Goal: Communication & Community: Share content

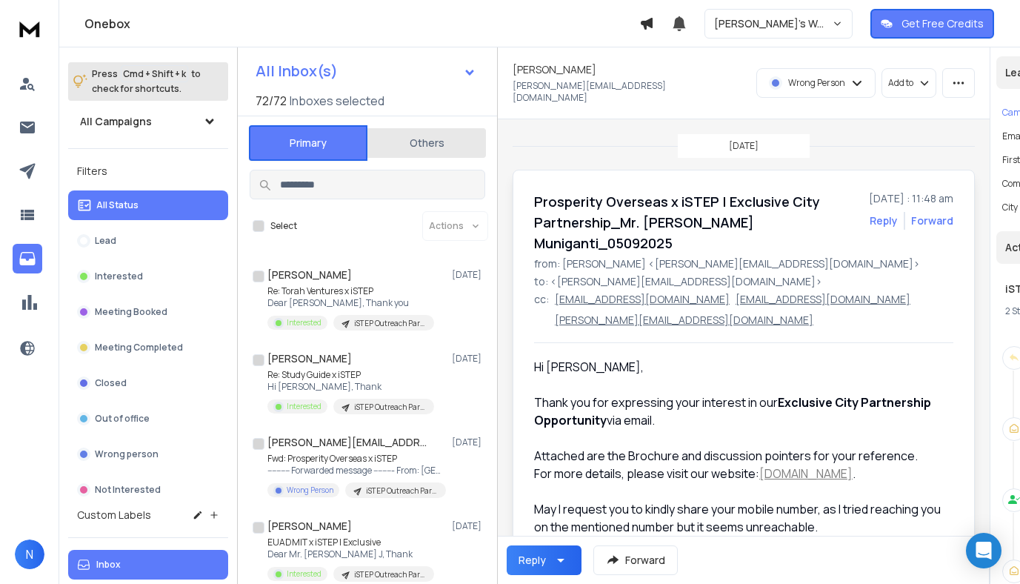
scroll to position [212, 0]
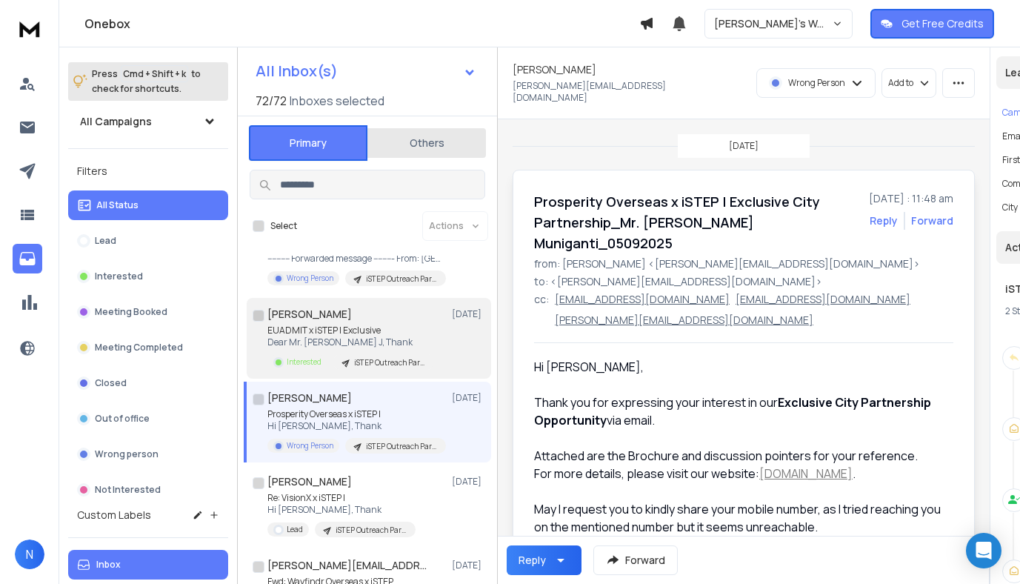
click at [331, 317] on div "[PERSON_NAME] [DATE]" at bounding box center [376, 314] width 218 height 15
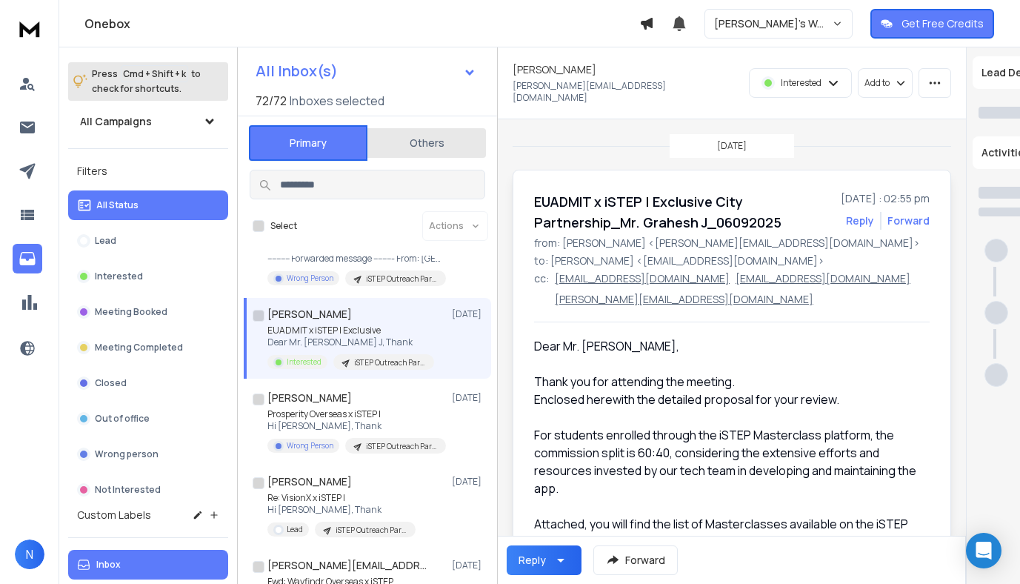
click at [407, 140] on button "Others" at bounding box center [426, 143] width 119 height 33
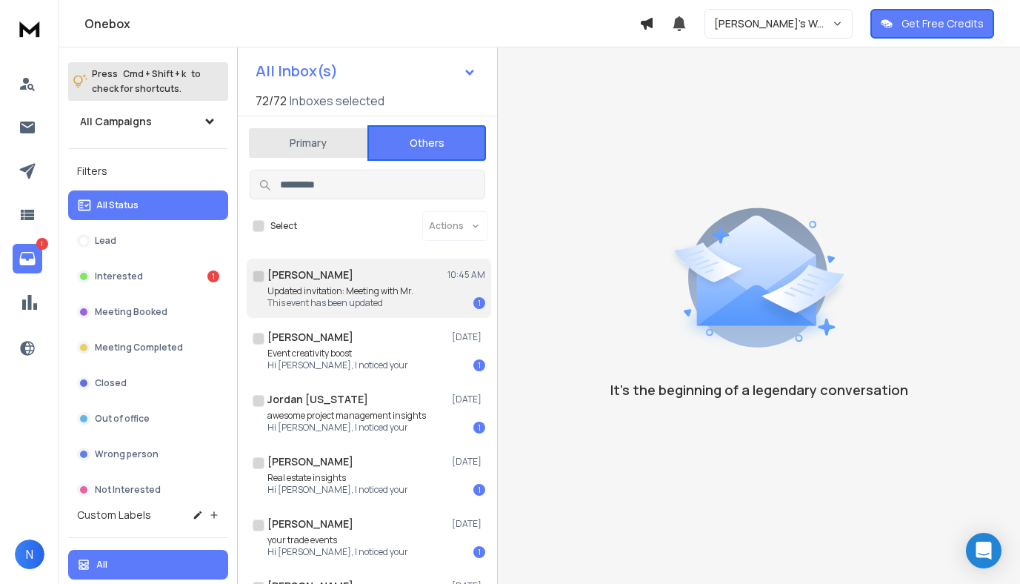
click at [367, 297] on p "This event has been updated" at bounding box center [340, 303] width 146 height 12
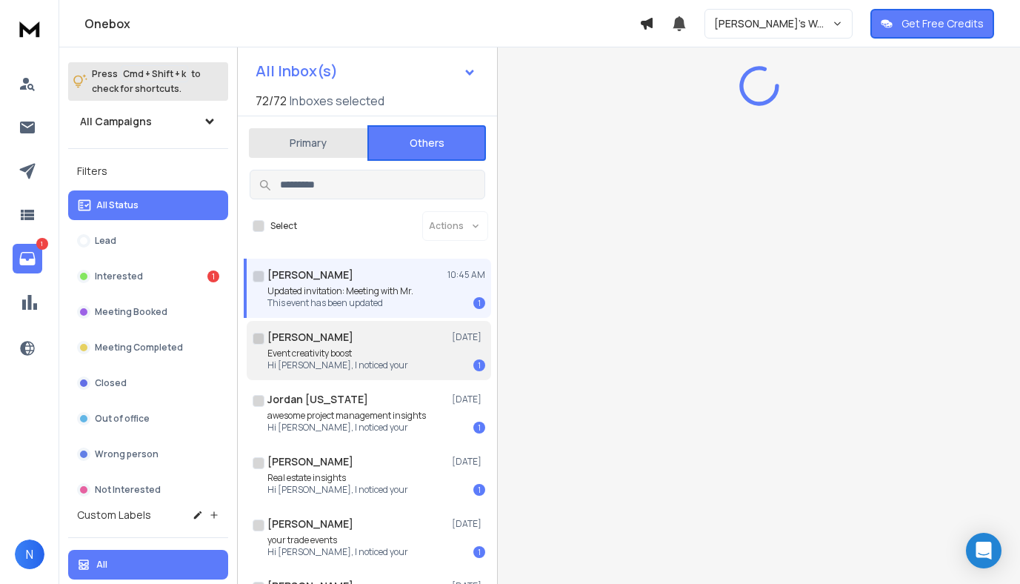
click at [344, 370] on p "Hi [PERSON_NAME], I noticed your" at bounding box center [337, 365] width 141 height 12
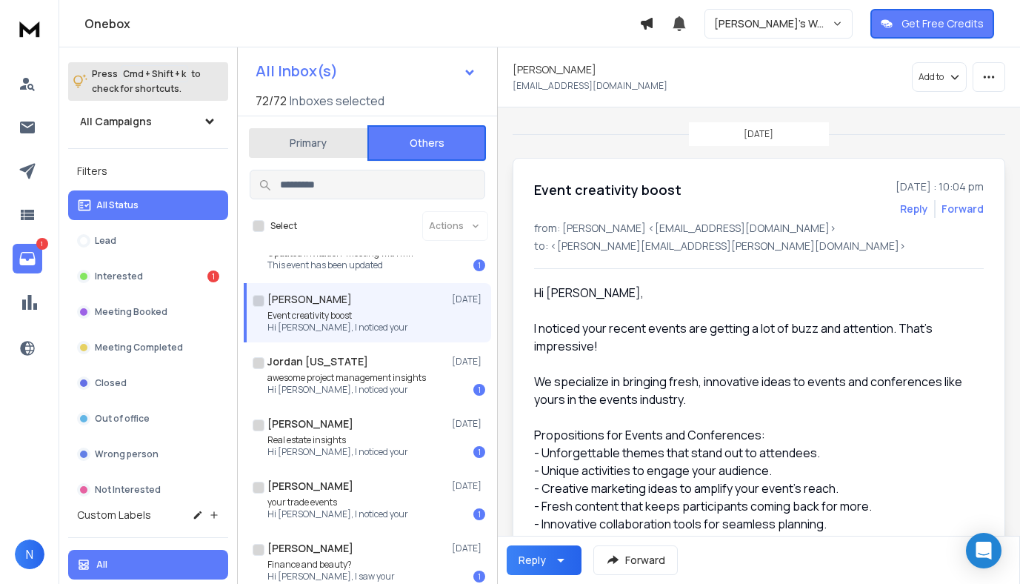
scroll to position [119, 0]
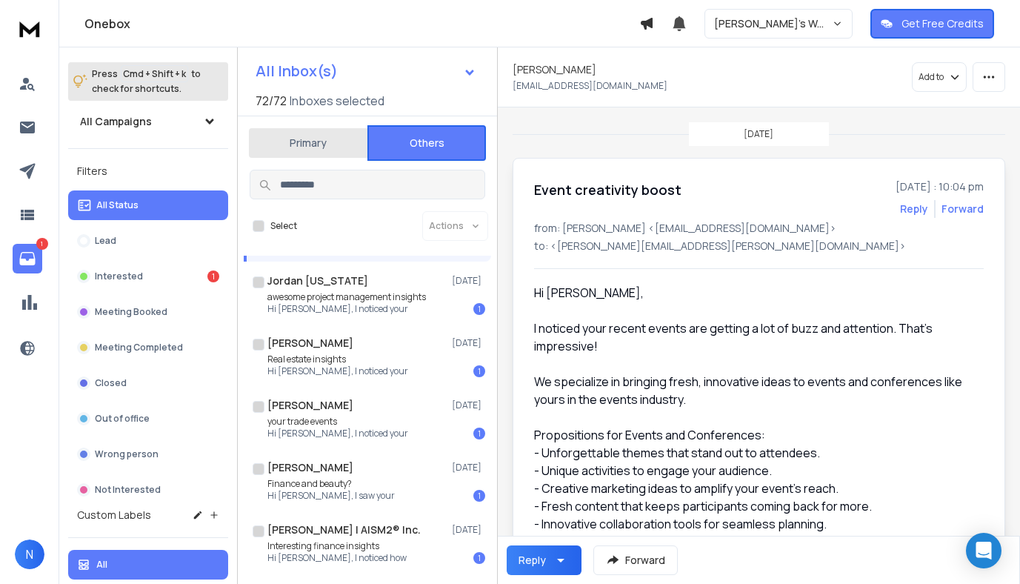
click at [294, 153] on button "Primary" at bounding box center [308, 143] width 119 height 33
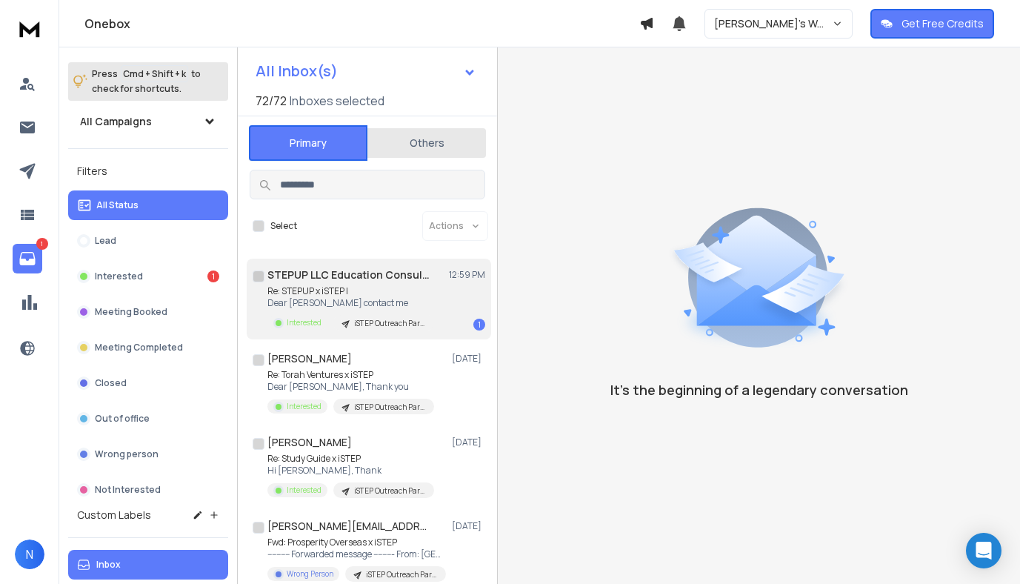
click at [322, 262] on div "STEPUP LLC Education Consultancy 12:59 PM Re: STEPUP x iSTEP | Dear [PERSON_NAM…" at bounding box center [369, 299] width 244 height 81
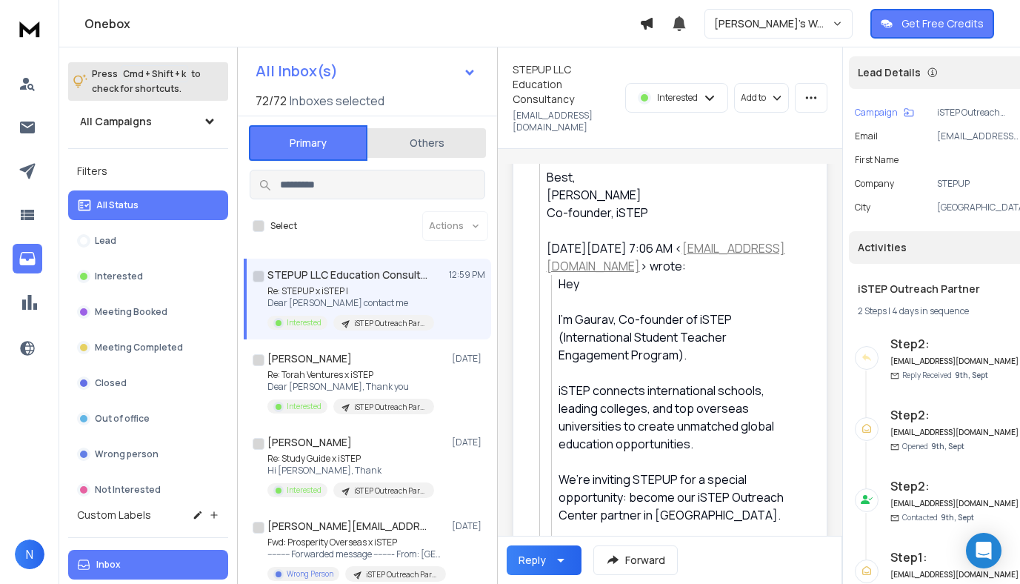
scroll to position [0, 0]
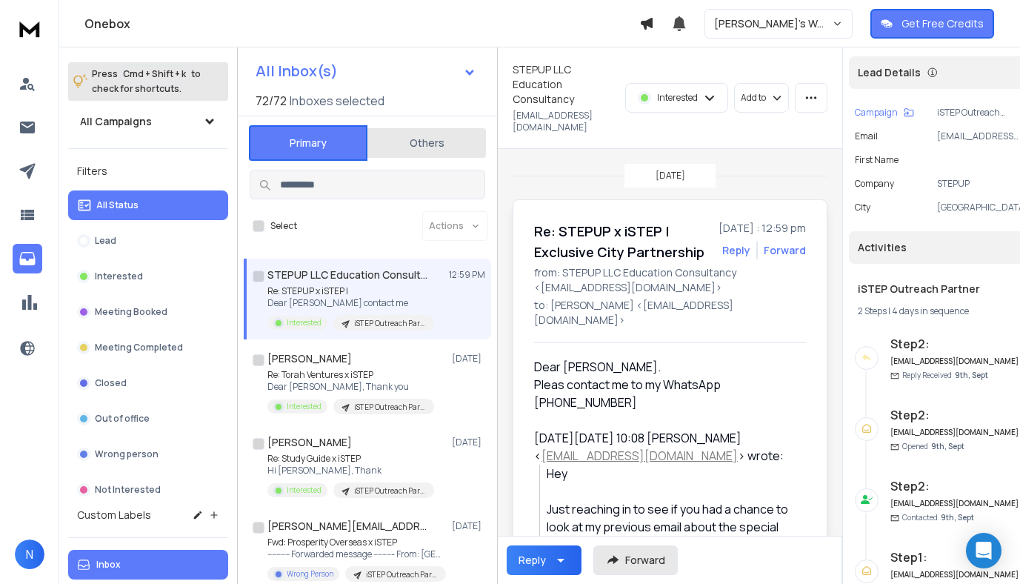
click at [628, 559] on button "Forward" at bounding box center [635, 560] width 84 height 30
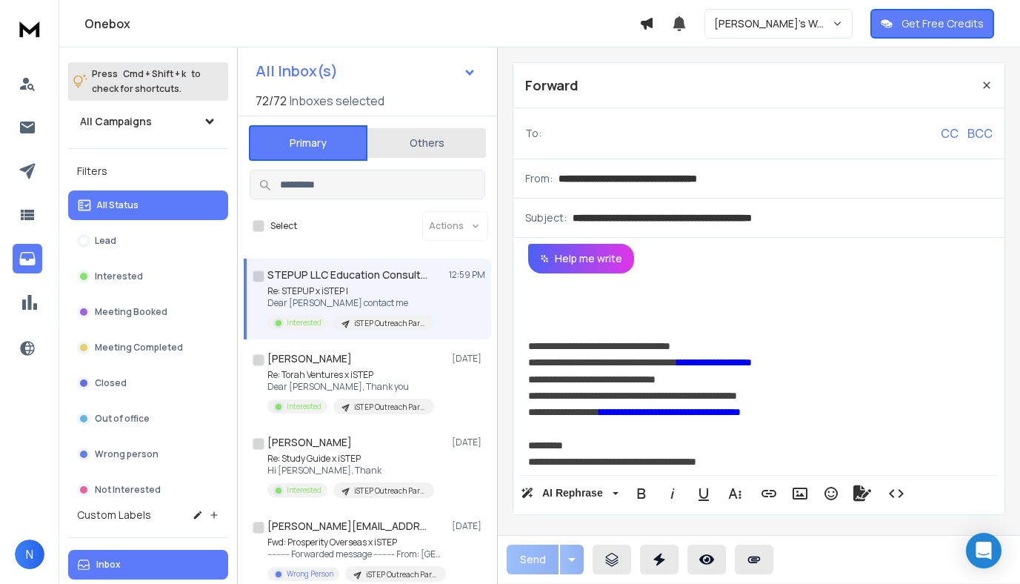
click at [631, 136] on input at bounding box center [599, 133] width 104 height 27
type input "**********"
click at [540, 548] on button "Send" at bounding box center [533, 560] width 52 height 30
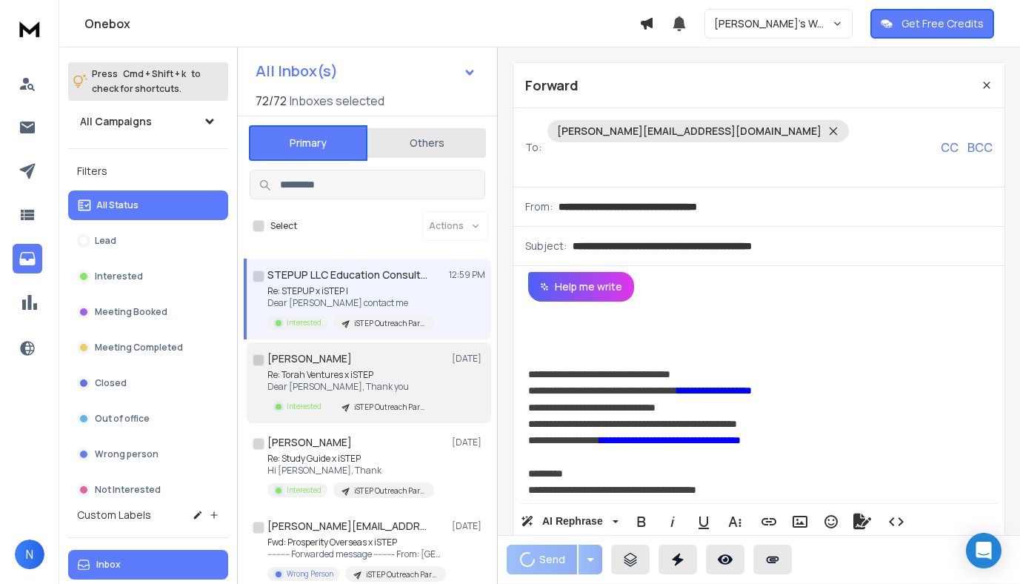
click at [396, 371] on p "Re: Torah Ventures x iSTEP" at bounding box center [350, 375] width 167 height 12
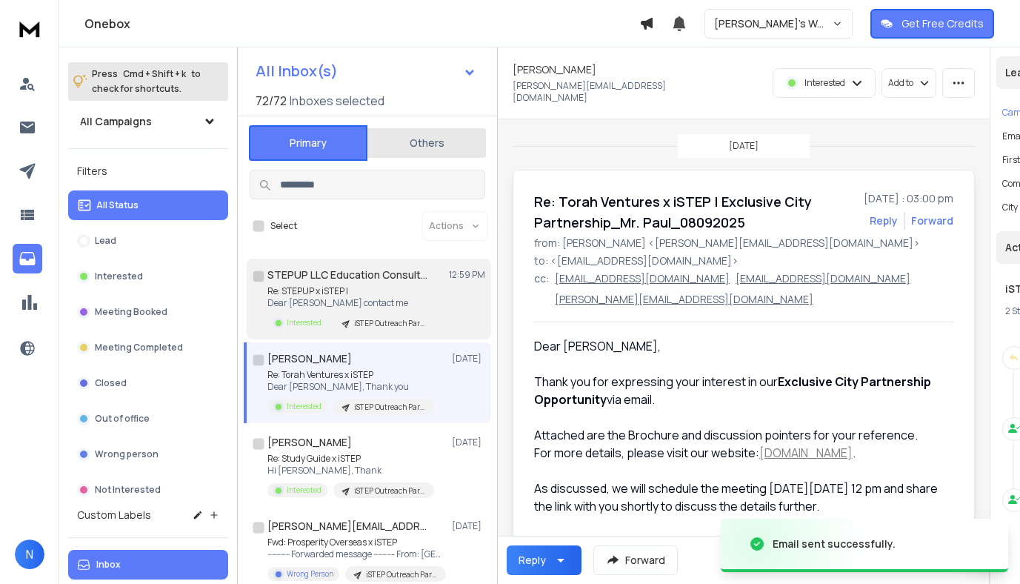
click at [353, 266] on div "STEPUP LLC Education Consultancy 12:59 PM Re: STEPUP x iSTEP | Dear [PERSON_NAM…" at bounding box center [369, 299] width 244 height 81
